Goal: Information Seeking & Learning: Understand process/instructions

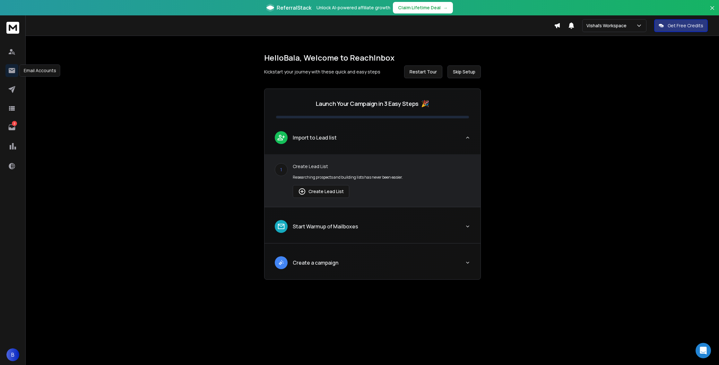
click at [6, 74] on link at bounding box center [11, 70] width 13 height 13
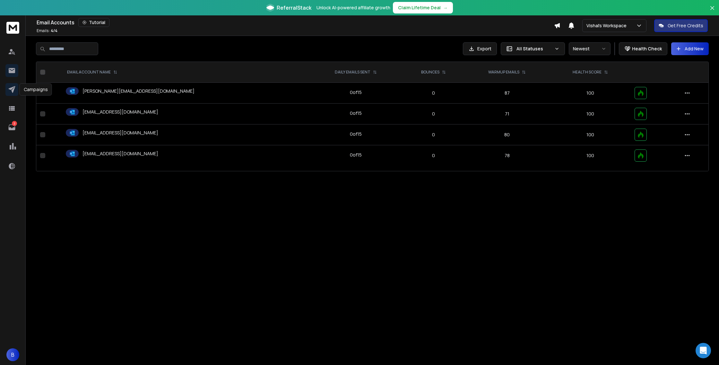
click at [8, 86] on icon at bounding box center [12, 90] width 8 height 8
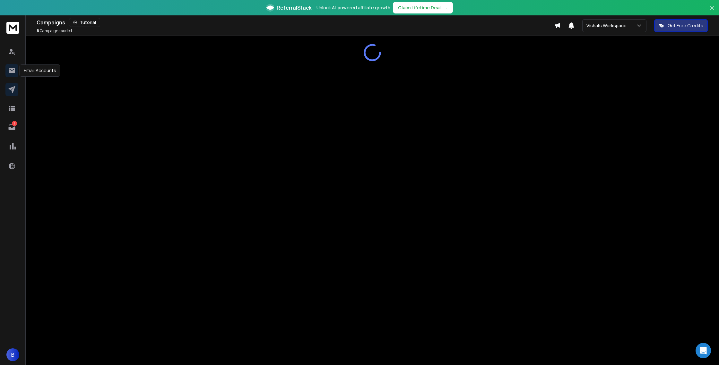
click at [12, 73] on icon at bounding box center [12, 71] width 8 height 8
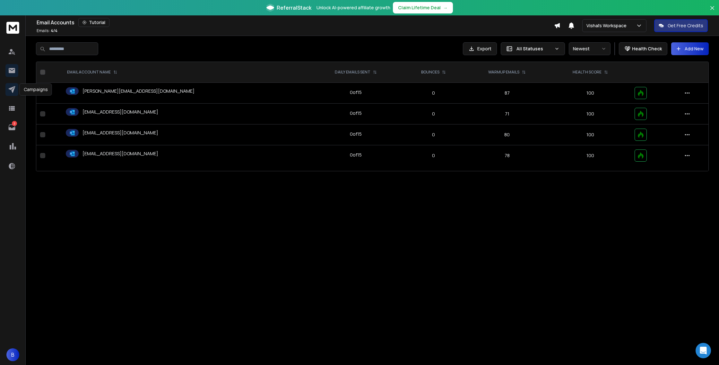
click at [10, 90] on icon at bounding box center [12, 90] width 8 height 8
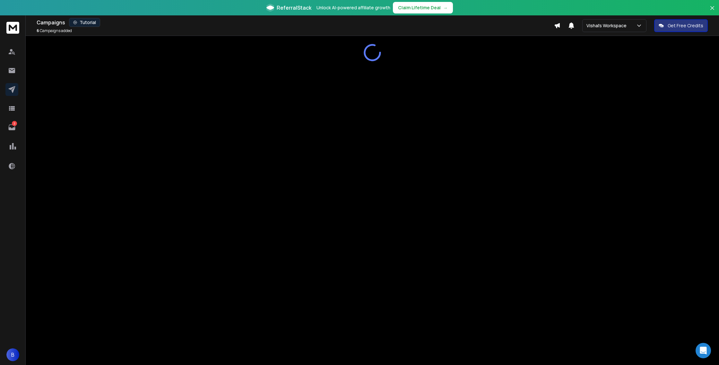
click at [88, 24] on button "Tutorial" at bounding box center [84, 22] width 31 height 9
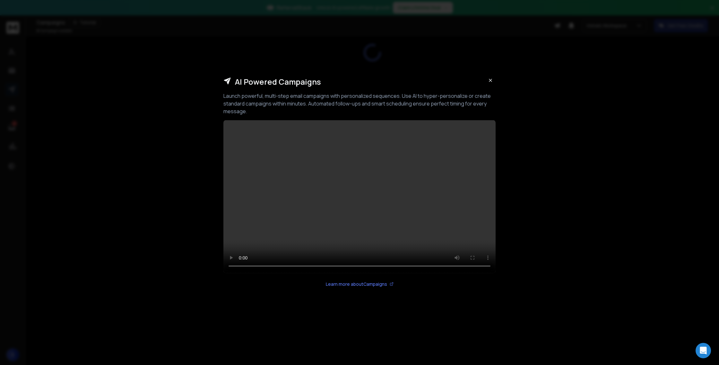
click at [329, 205] on video at bounding box center [359, 196] width 272 height 153
click at [492, 81] on icon at bounding box center [490, 80] width 5 height 5
